Goal: Task Accomplishment & Management: Manage account settings

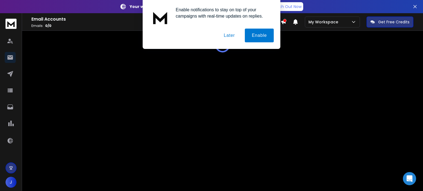
click at [226, 37] on button "Later" at bounding box center [229, 36] width 25 height 14
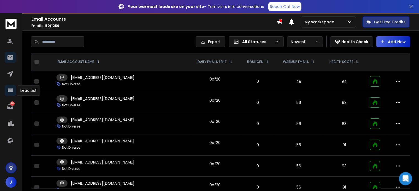
click at [12, 93] on icon at bounding box center [10, 90] width 7 height 7
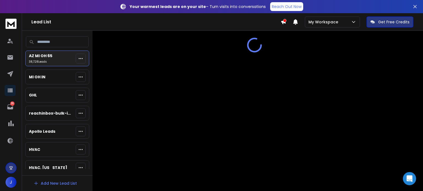
click at [62, 180] on button "Add New Lead List" at bounding box center [55, 183] width 52 height 11
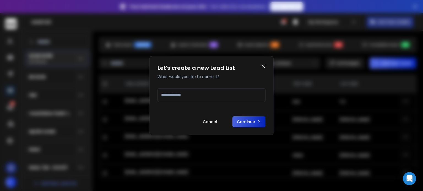
click at [201, 96] on input at bounding box center [212, 95] width 108 height 14
type input "**********"
drag, startPoint x: 234, startPoint y: 118, endPoint x: 248, endPoint y: 123, distance: 15.3
click at [234, 118] on button "Continue" at bounding box center [249, 122] width 33 height 11
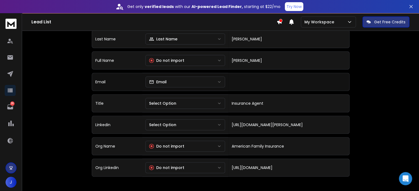
scroll to position [193, 0]
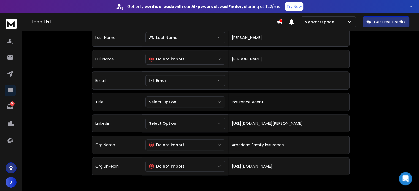
click at [172, 97] on button "Select Option" at bounding box center [185, 102] width 80 height 11
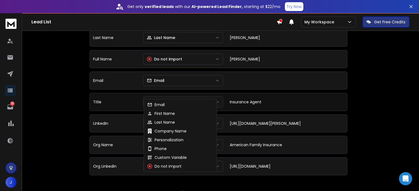
click at [172, 97] on button "Select Option" at bounding box center [183, 102] width 80 height 11
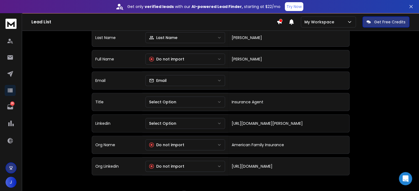
click at [163, 118] on button "Select Option" at bounding box center [185, 123] width 80 height 11
click at [177, 142] on div "Do not import" at bounding box center [164, 145] width 35 height 6
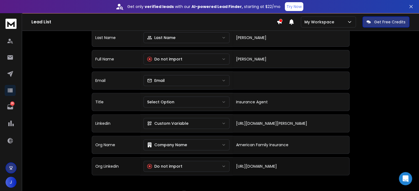
click at [153, 161] on button "Do not import" at bounding box center [187, 166] width 86 height 11
click at [170, 97] on button "Select Option" at bounding box center [187, 102] width 86 height 11
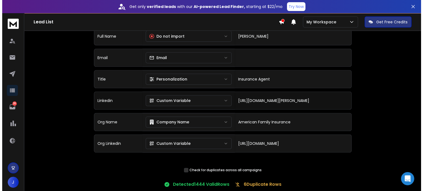
scroll to position [236, 0]
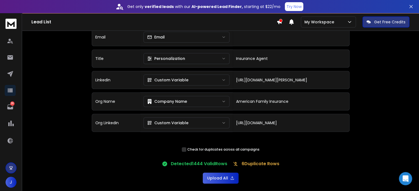
click at [209, 173] on button "Upload All" at bounding box center [221, 178] width 36 height 11
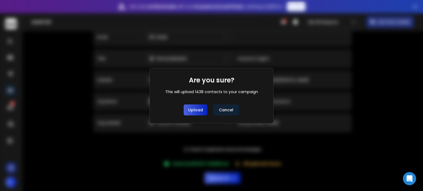
click at [195, 113] on button "Upload" at bounding box center [196, 110] width 24 height 11
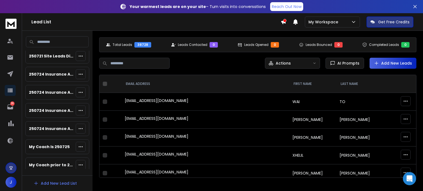
scroll to position [799, 0]
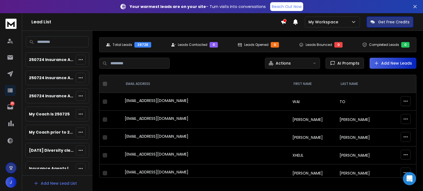
click at [58, 161] on div "Insurance Agents | [US_STATE] - Apollo" at bounding box center [57, 168] width 64 height 15
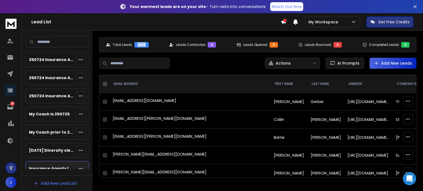
drag, startPoint x: 144, startPoint y: 45, endPoint x: 137, endPoint y: 46, distance: 7.8
click at [137, 46] on div "1438" at bounding box center [141, 45] width 14 height 6
copy div "1438"
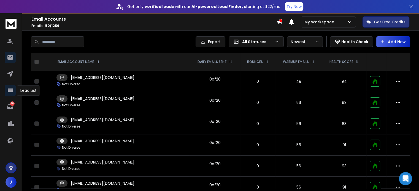
click at [14, 90] on link at bounding box center [10, 90] width 11 height 11
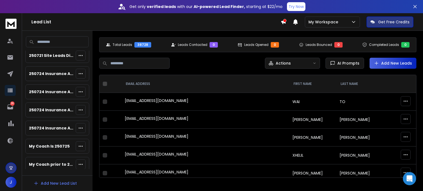
scroll to position [799, 0]
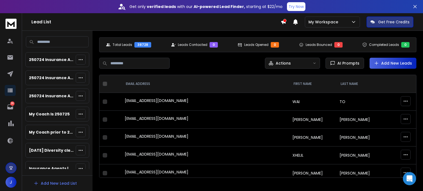
click at [57, 166] on p "Insurance Agents | [US_STATE] - Apollo" at bounding box center [51, 169] width 45 height 6
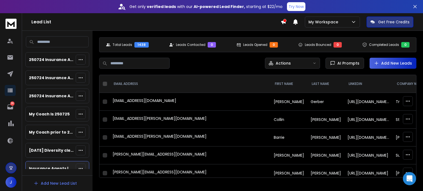
click at [79, 166] on icon "button" at bounding box center [80, 168] width 5 height 5
click at [74, 167] on p "Edit List Name" at bounding box center [64, 170] width 27 height 6
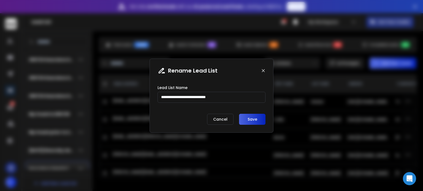
click at [266, 74] on div "Rename Lead List" at bounding box center [212, 71] width 108 height 8
click at [226, 120] on p "Cancel" at bounding box center [220, 119] width 26 height 11
